Goal: Navigation & Orientation: Find specific page/section

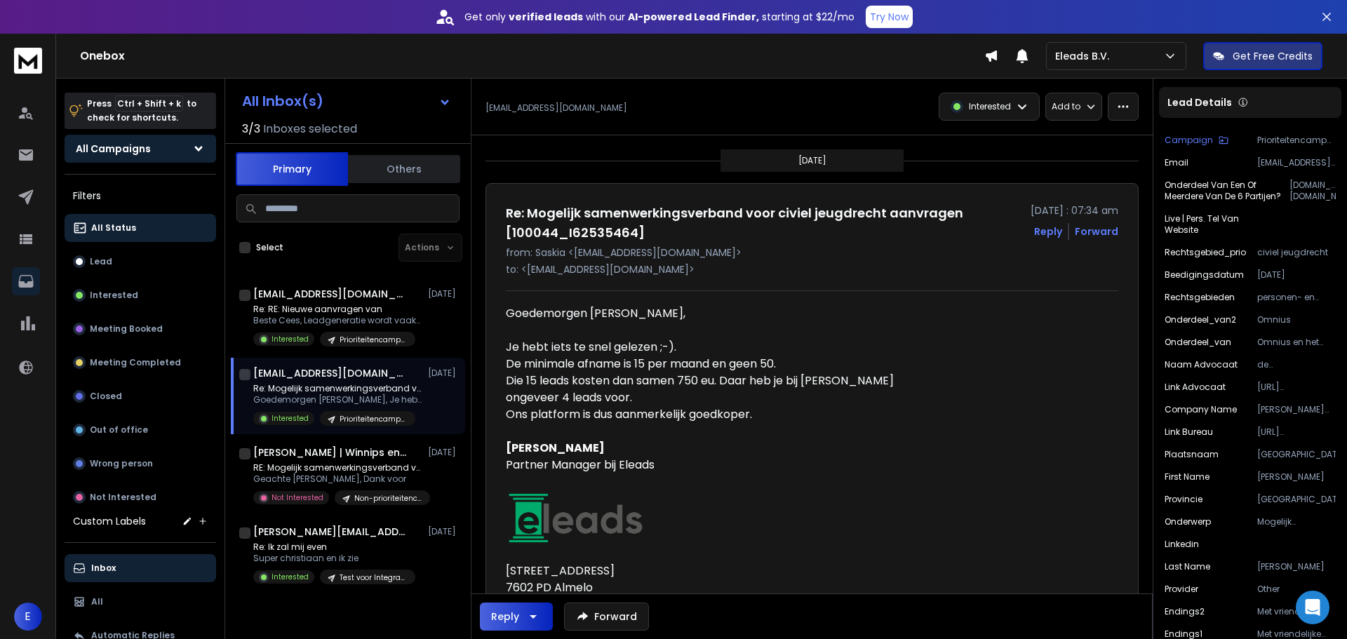
scroll to position [351, 0]
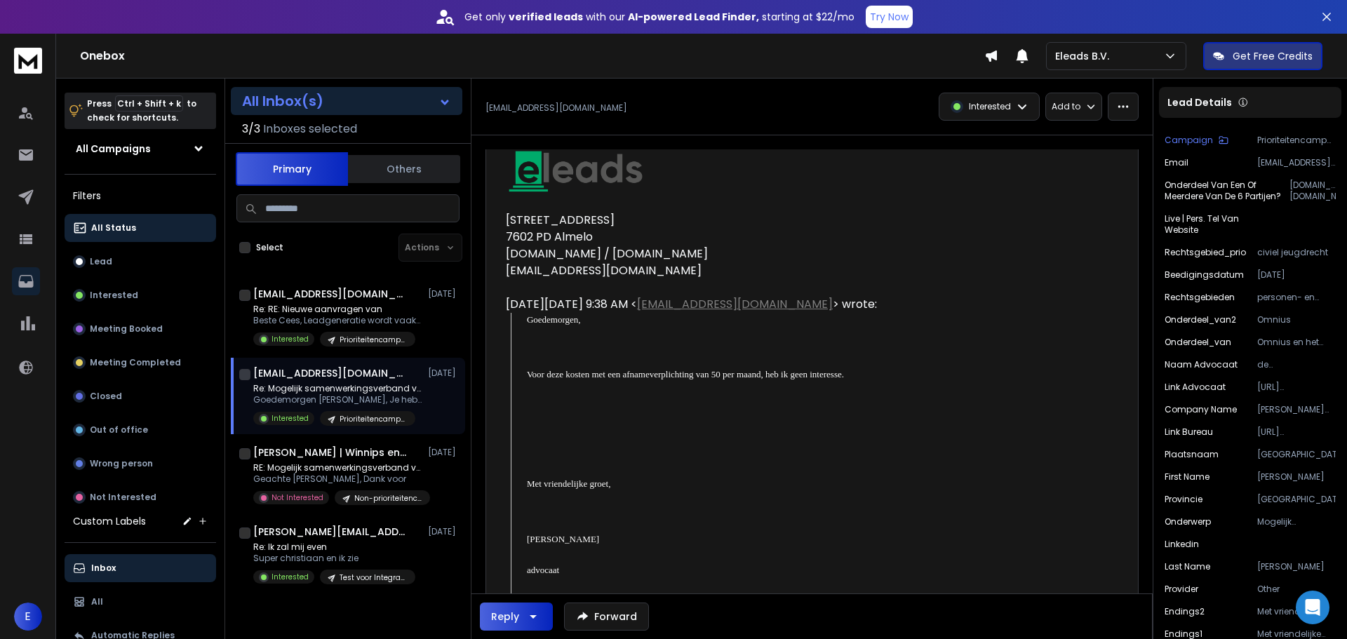
click at [260, 102] on div "All Inbox(s)" at bounding box center [282, 101] width 81 height 14
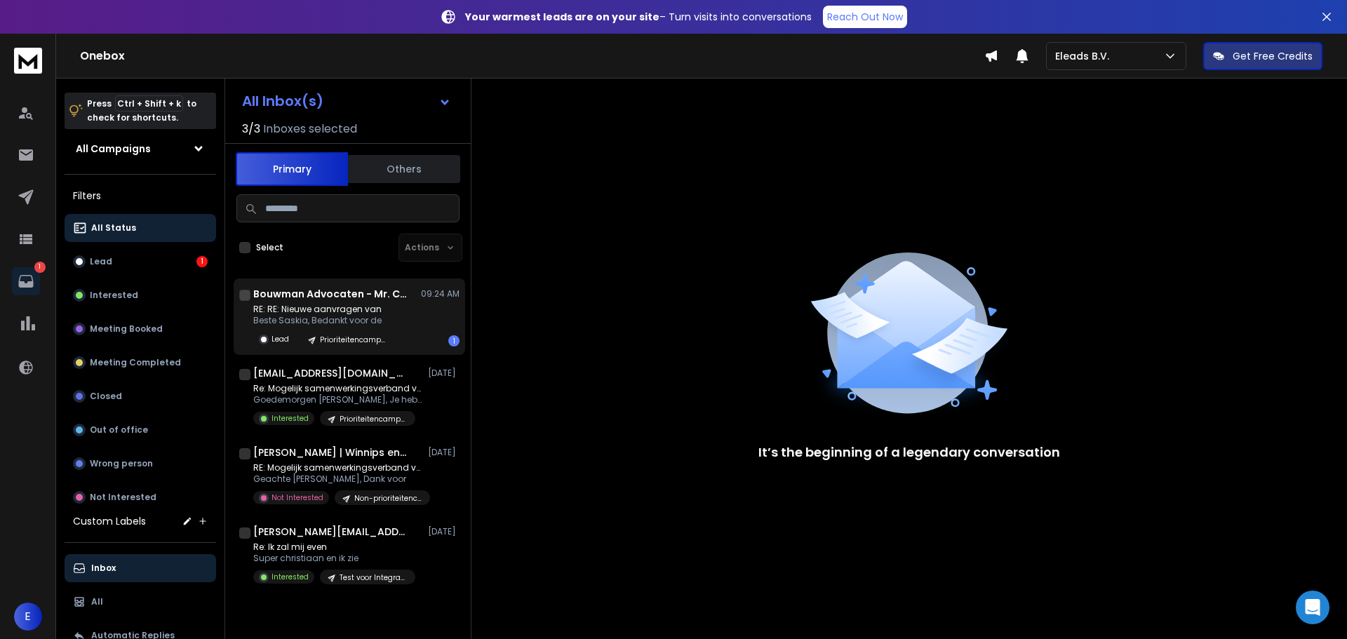
click at [320, 295] on h1 "Bouwman Advocaten - Mr. C.A.M.J. de Wit" at bounding box center [330, 294] width 154 height 14
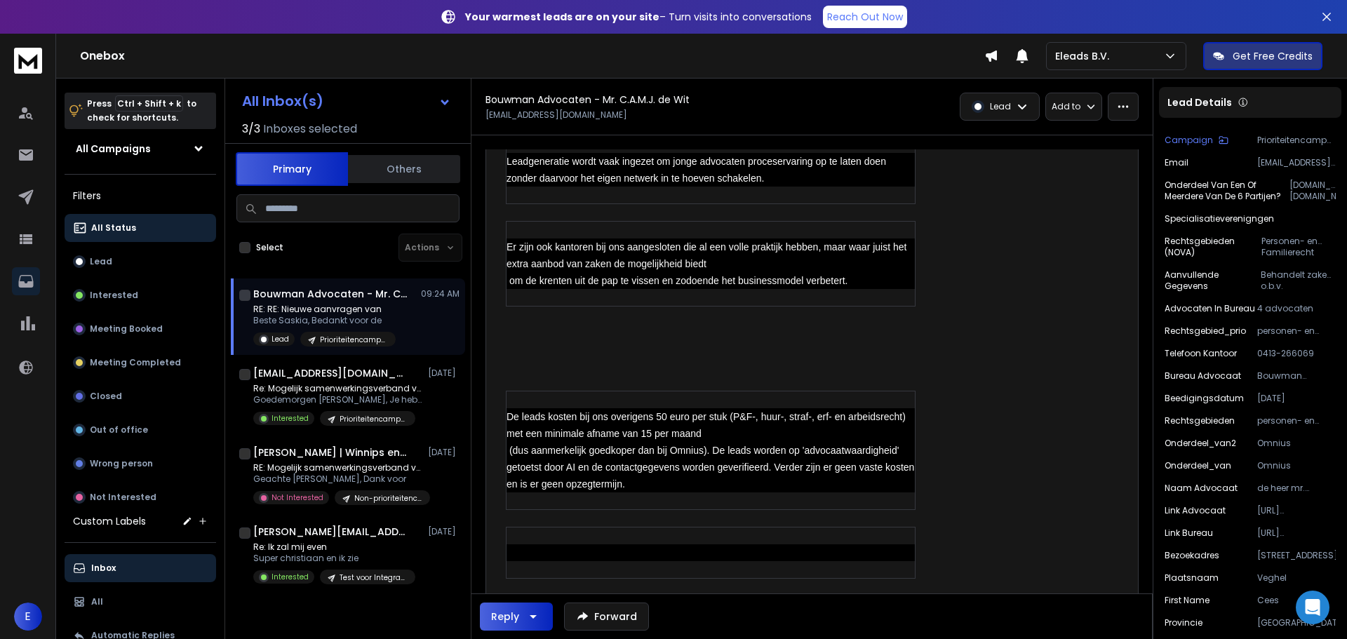
scroll to position [1754, 0]
